Goal: Navigation & Orientation: Find specific page/section

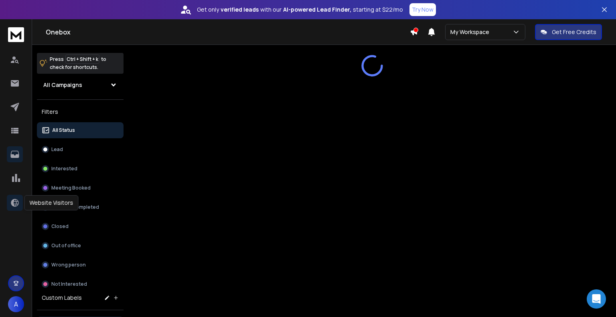
click at [16, 202] on icon at bounding box center [15, 203] width 8 height 8
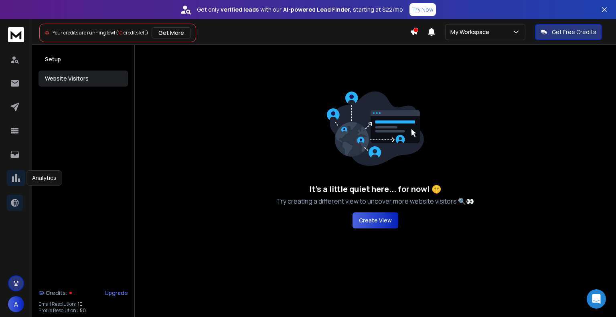
click at [17, 175] on icon at bounding box center [16, 178] width 12 height 12
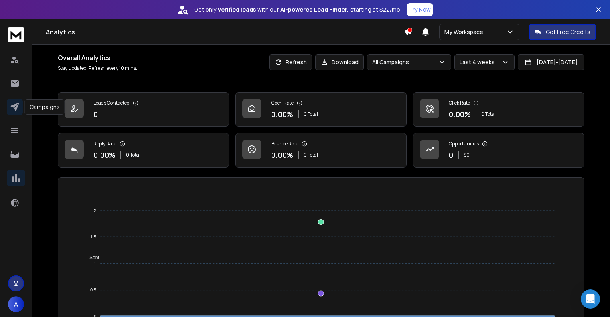
click at [18, 104] on icon at bounding box center [14, 107] width 8 height 8
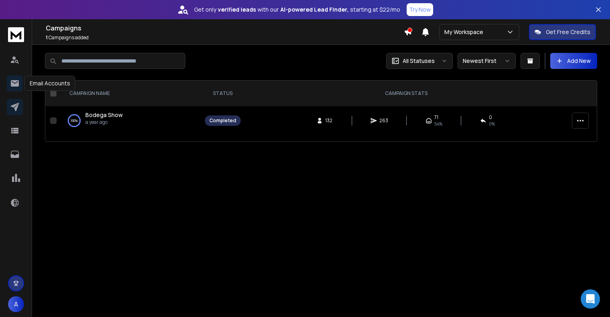
click at [18, 81] on icon at bounding box center [15, 83] width 8 height 6
